Goal: Information Seeking & Learning: Check status

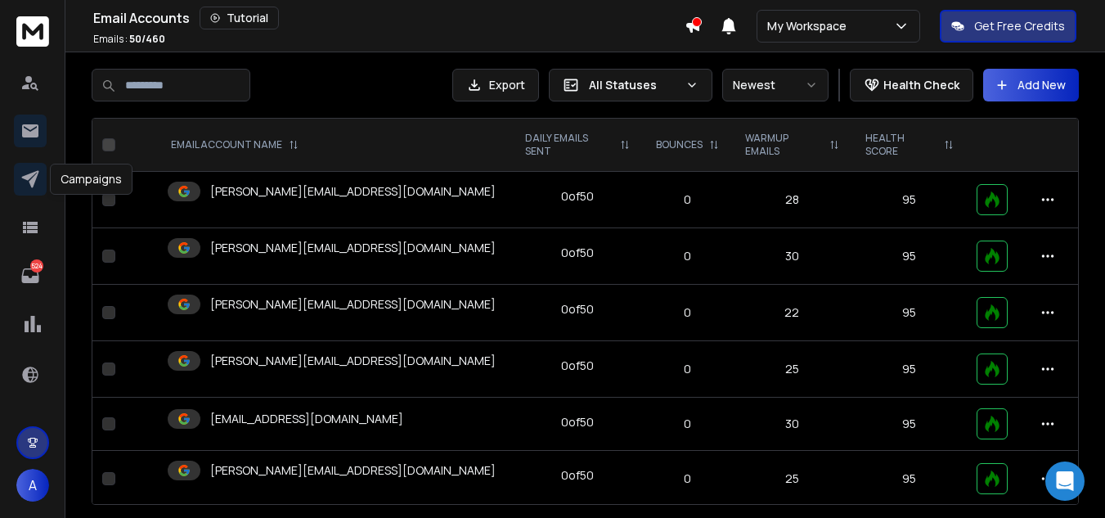
click at [43, 188] on link at bounding box center [30, 179] width 33 height 33
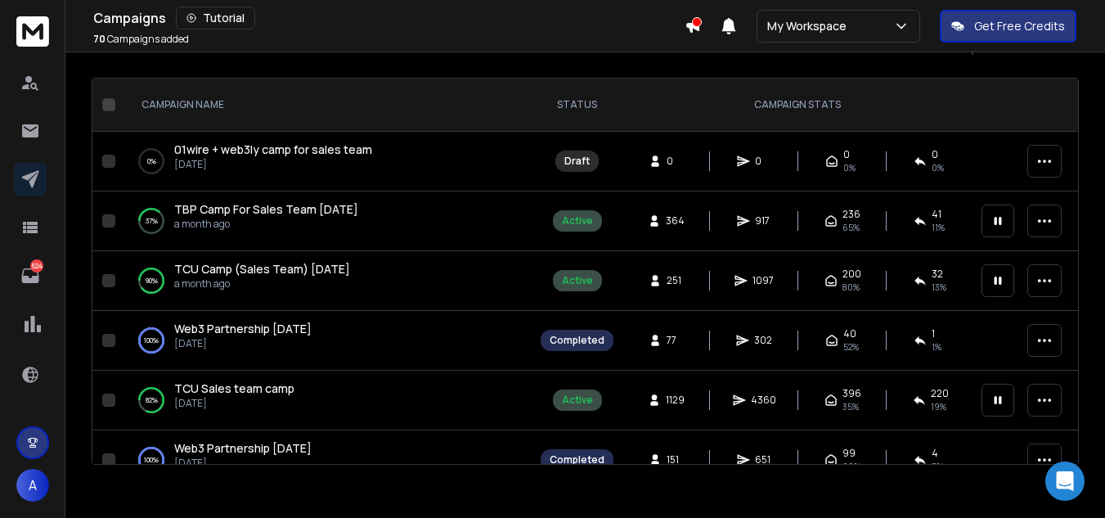
scroll to position [82, 0]
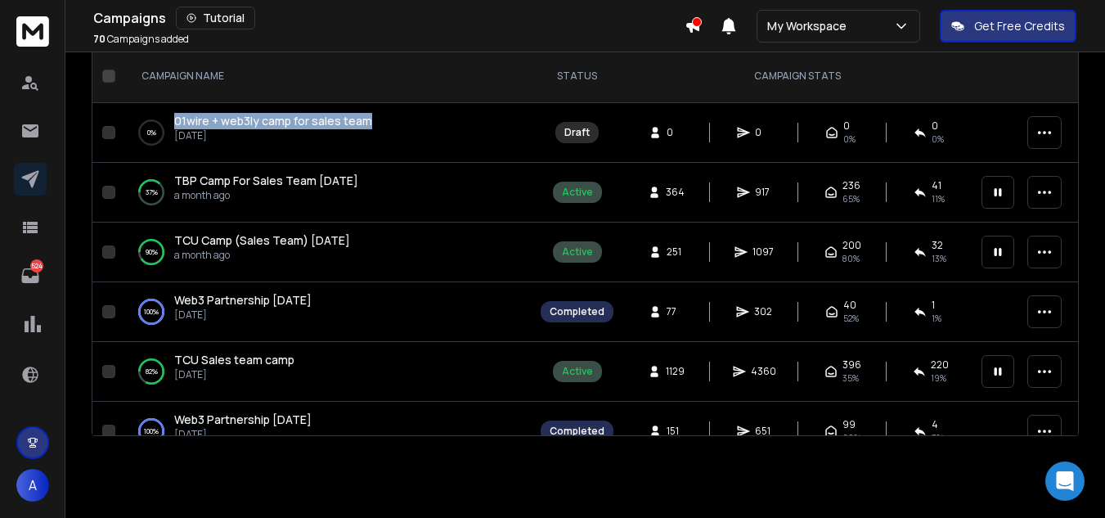
drag, startPoint x: 170, startPoint y: 123, endPoint x: 412, endPoint y: 123, distance: 242.1
click at [412, 123] on div "0 % 01wire + web3ly camp for sales team [DATE]" at bounding box center [326, 132] width 376 height 39
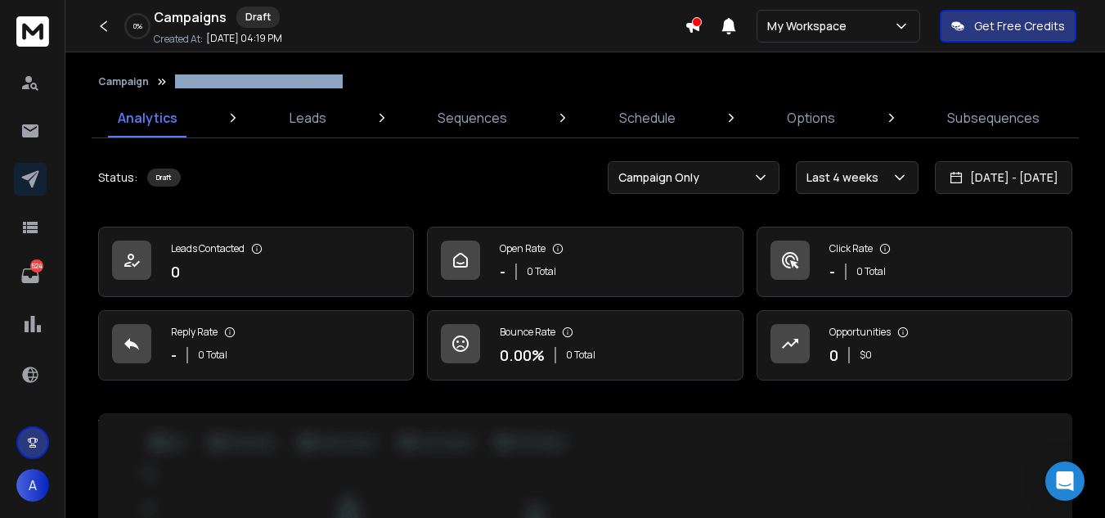
drag, startPoint x: 168, startPoint y: 83, endPoint x: 363, endPoint y: 91, distance: 194.8
click at [363, 91] on div "Campaign 01wire + web3ly camp for sales team" at bounding box center [585, 82] width 987 height 26
copy p "01wire + web3ly camp for sales team"
click at [27, 166] on link at bounding box center [30, 179] width 33 height 33
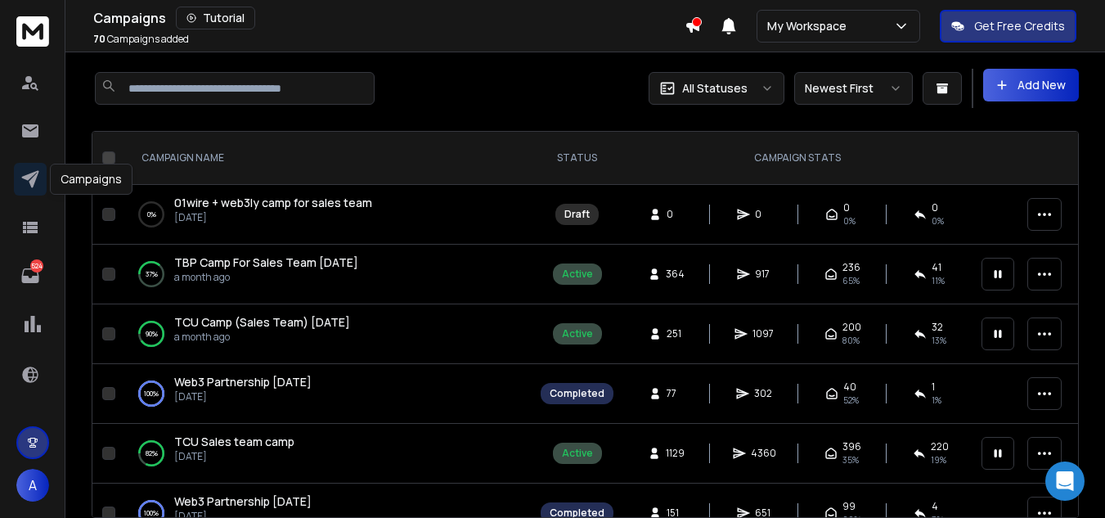
click at [300, 446] on div "82 % TCU Sales team camp [DATE]" at bounding box center [326, 452] width 376 height 39
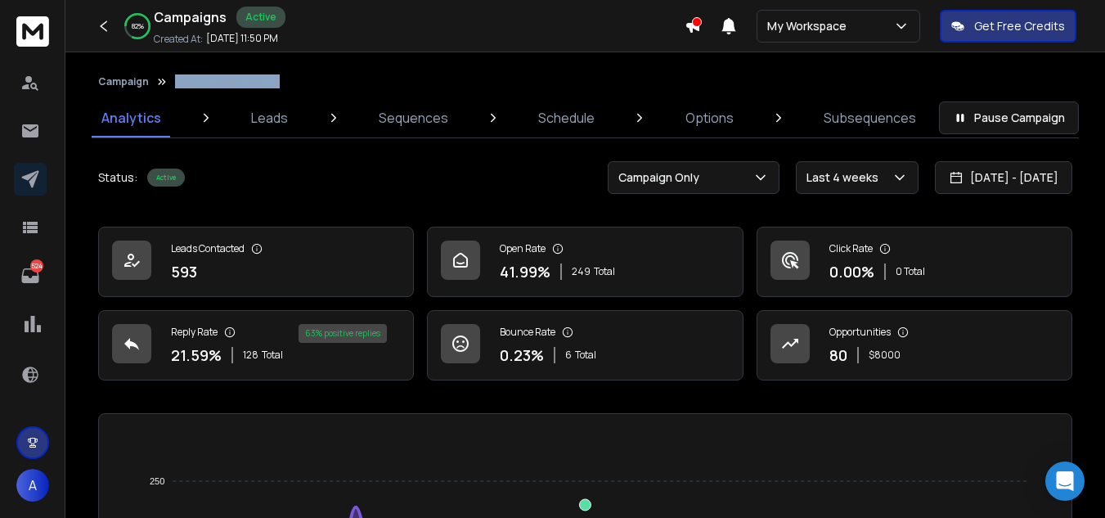
drag, startPoint x: 169, startPoint y: 87, endPoint x: 301, endPoint y: 88, distance: 131.7
click at [301, 88] on div "Campaign TCU Sales team camp" at bounding box center [585, 82] width 987 height 26
copy p "TCU Sales team camp"
click at [23, 174] on icon at bounding box center [30, 179] width 20 height 20
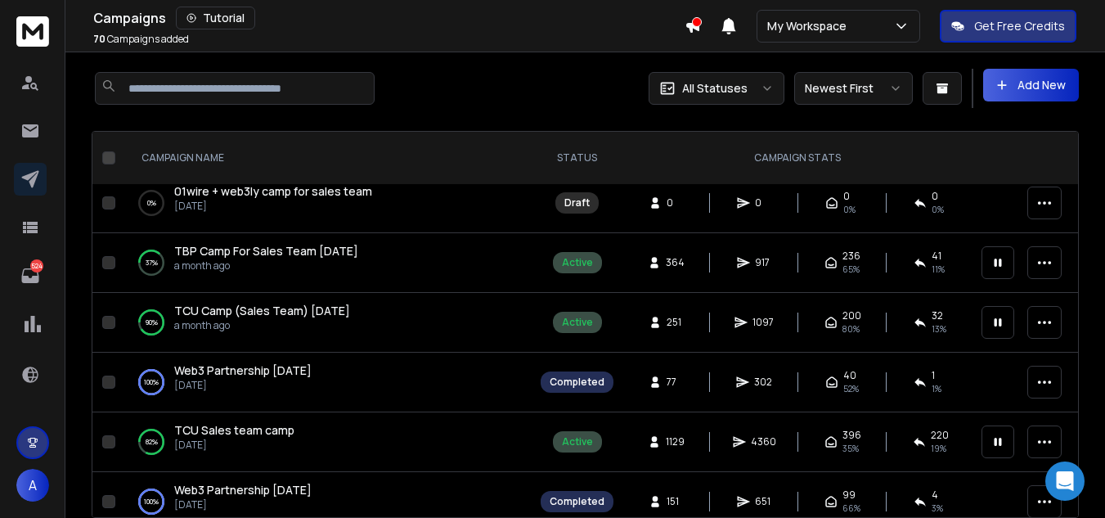
scroll to position [11, 0]
click at [245, 192] on span "01wire + web3ly camp for sales team" at bounding box center [273, 192] width 198 height 16
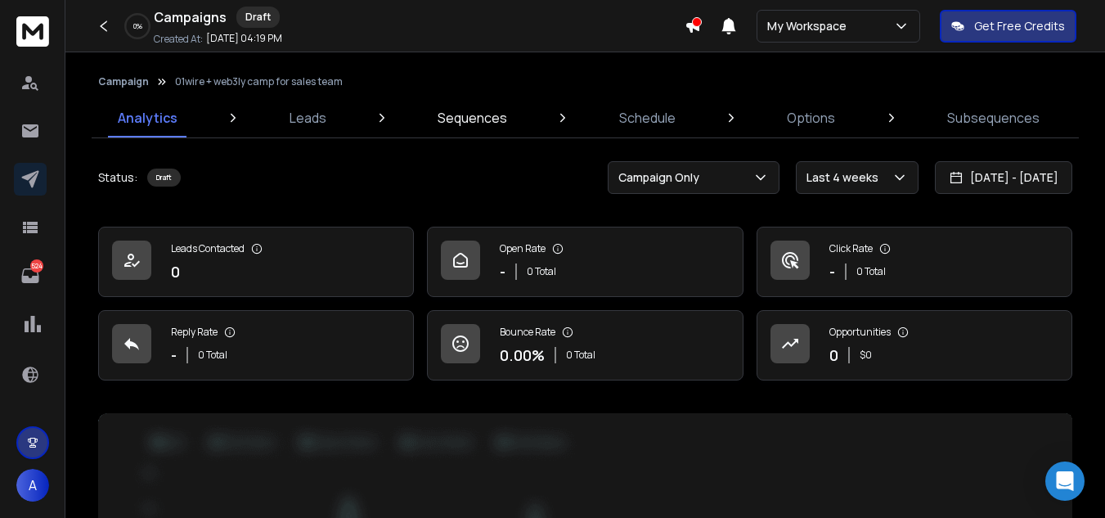
click at [455, 123] on p "Sequences" at bounding box center [473, 118] width 70 height 20
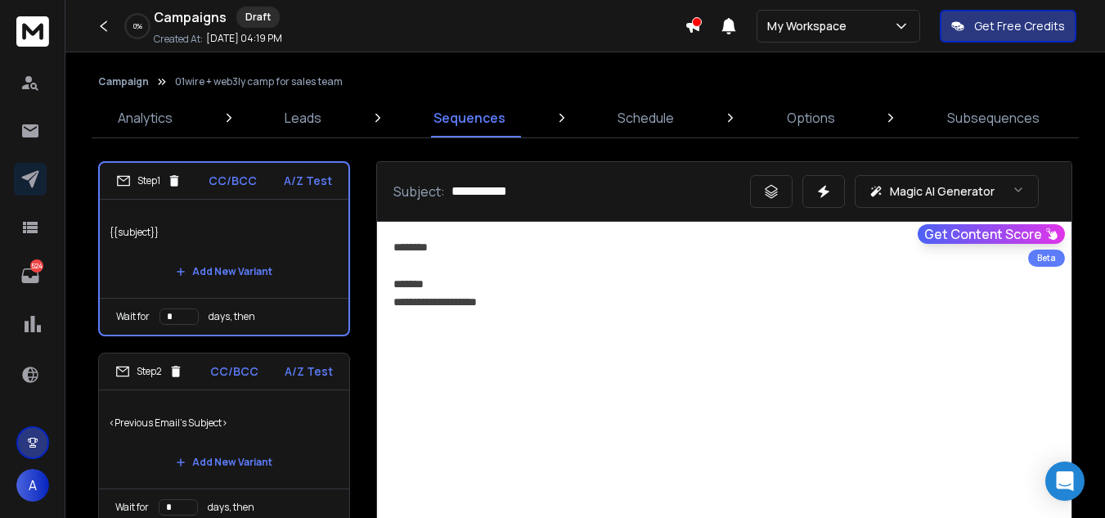
scroll to position [78, 0]
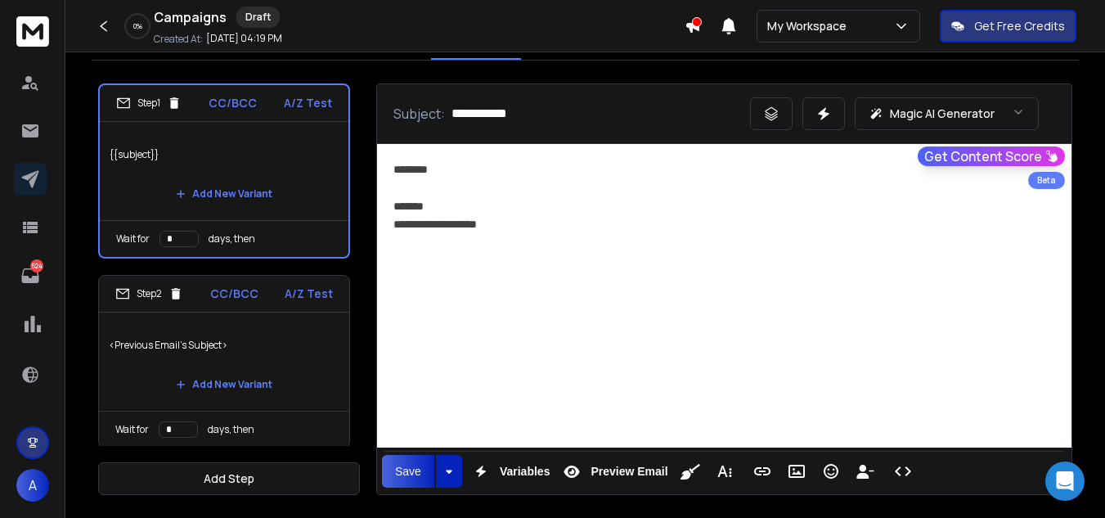
click at [264, 357] on p "<Previous Email's Subject>" at bounding box center [224, 345] width 231 height 46
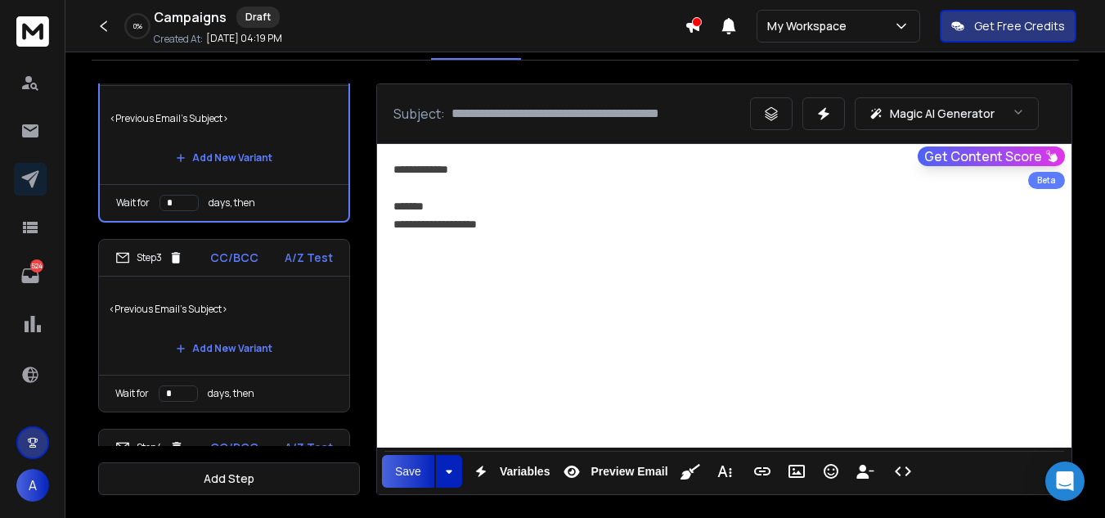
scroll to position [227, 0]
click at [287, 300] on p "<Previous Email's Subject>" at bounding box center [224, 308] width 231 height 46
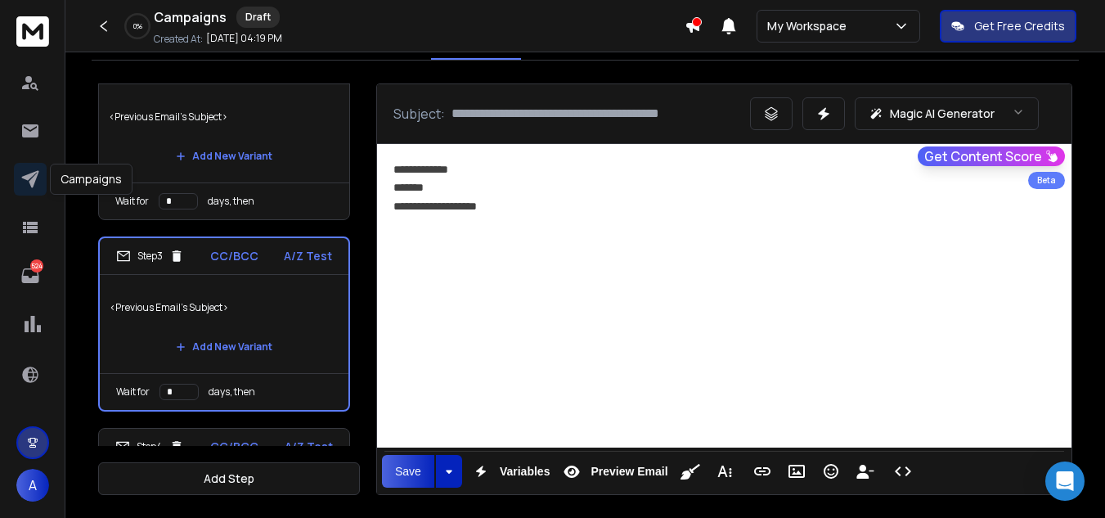
click at [20, 179] on icon at bounding box center [30, 179] width 20 height 20
